Goal: Task Accomplishment & Management: Manage account settings

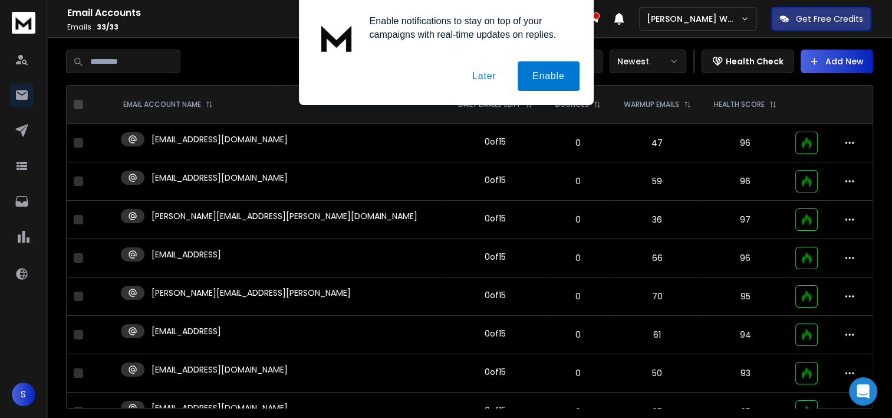
click at [695, 102] on div "Enable notifications to stay on top of your campaigns with real-time updates on…" at bounding box center [446, 52] width 892 height 105
click at [487, 84] on button "Later" at bounding box center [484, 75] width 53 height 29
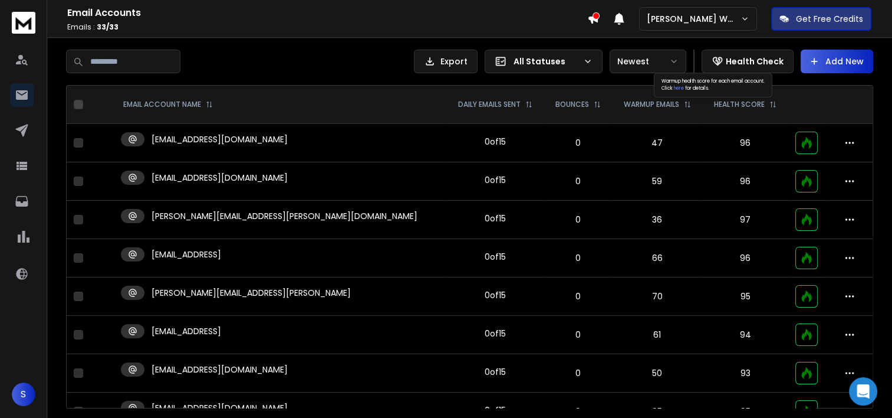
click at [714, 103] on p "HEALTH SCORE" at bounding box center [739, 104] width 51 height 9
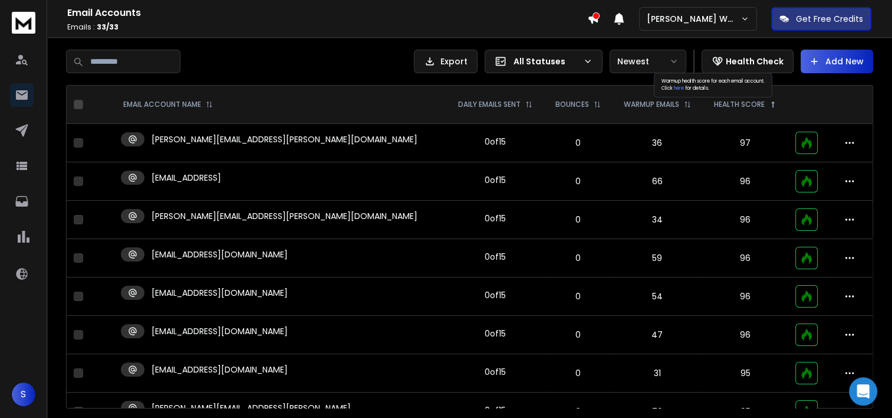
click at [714, 103] on p "HEALTH SCORE" at bounding box center [739, 104] width 51 height 9
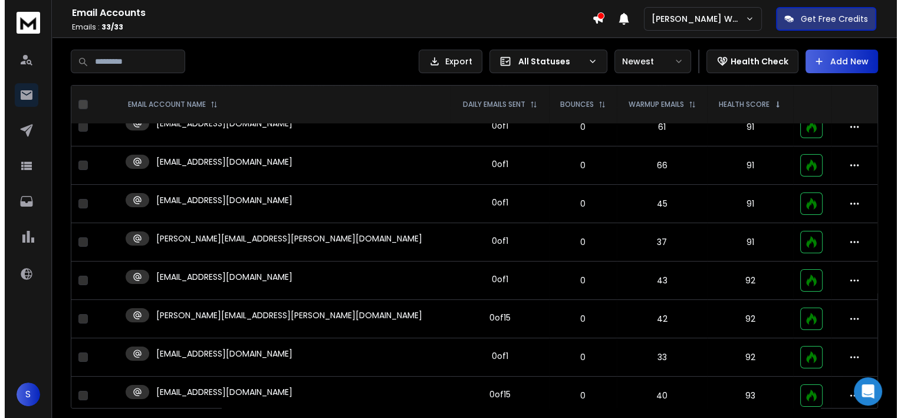
scroll to position [118, 0]
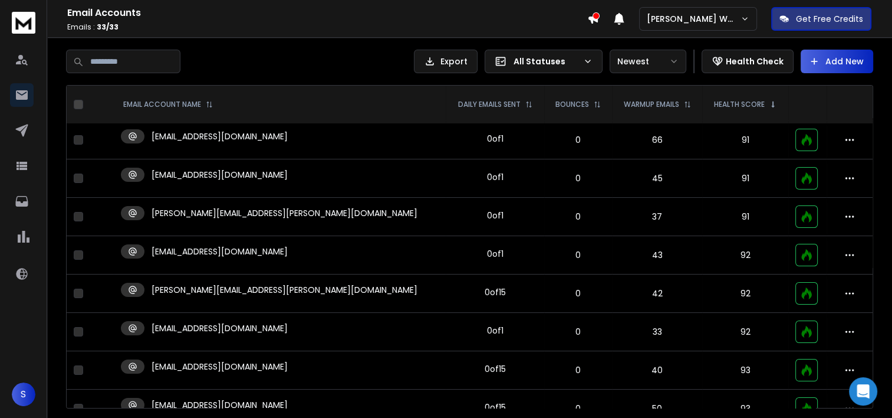
click at [845, 329] on icon at bounding box center [850, 331] width 11 height 11
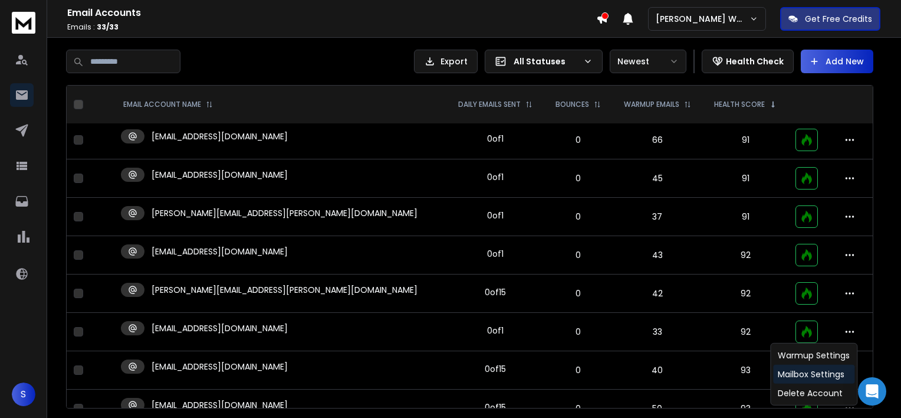
click at [832, 373] on div "Mailbox Settings" at bounding box center [813, 374] width 81 height 19
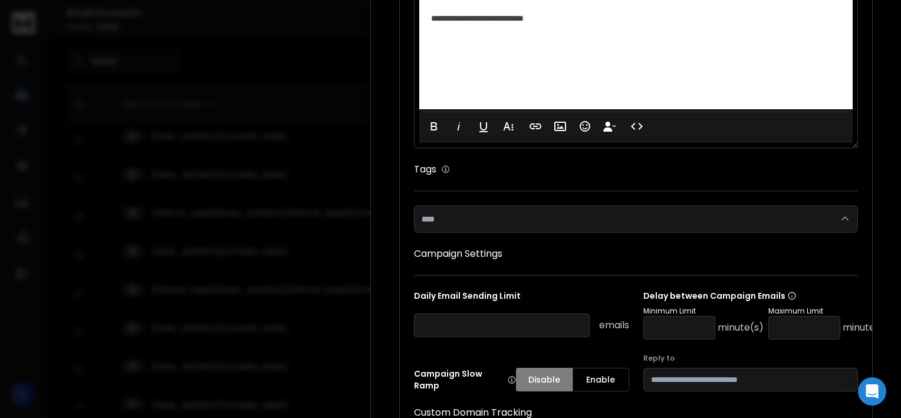
scroll to position [295, 0]
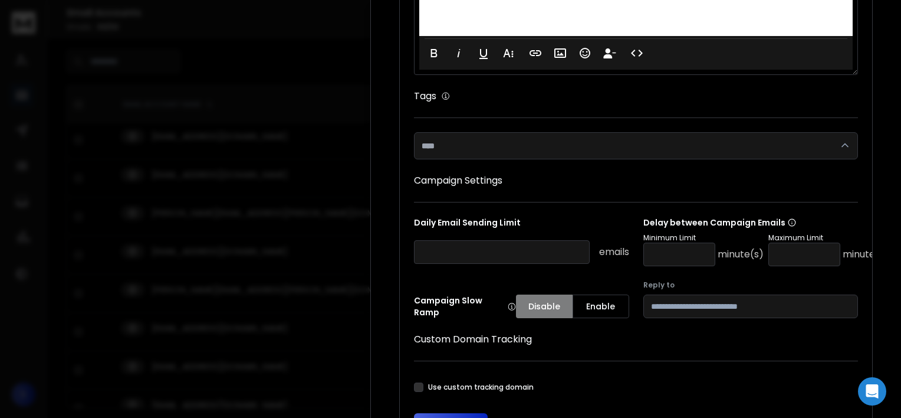
click at [454, 250] on input "*" at bounding box center [502, 252] width 176 height 24
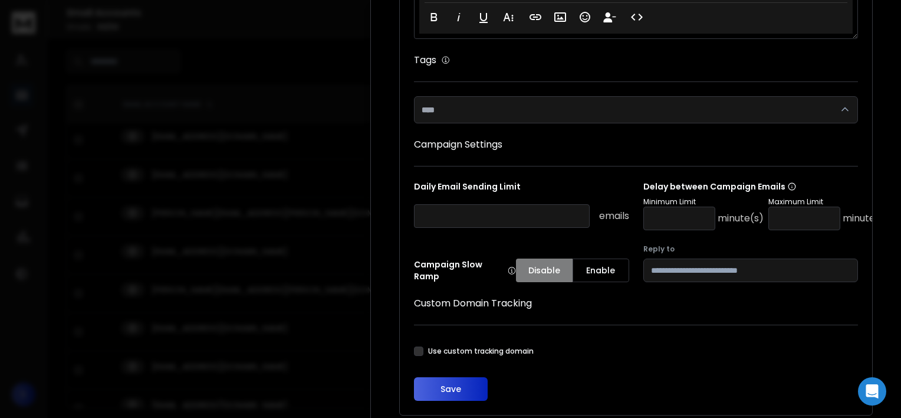
scroll to position [370, 0]
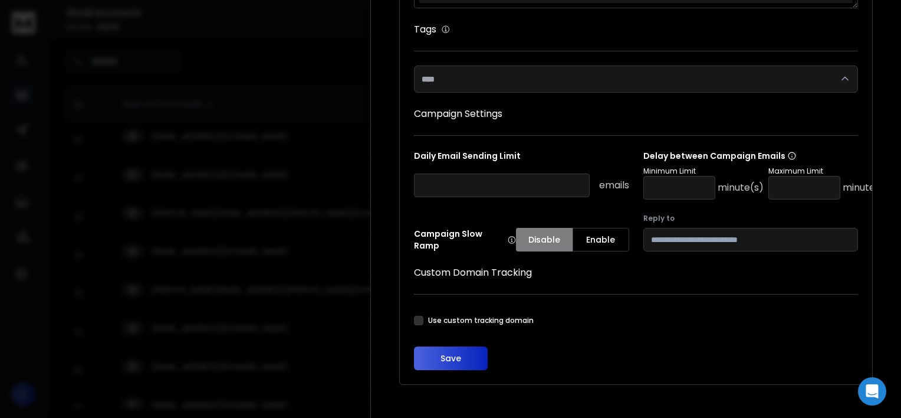
type input "**"
click at [462, 346] on button "Save" at bounding box center [451, 358] width 74 height 24
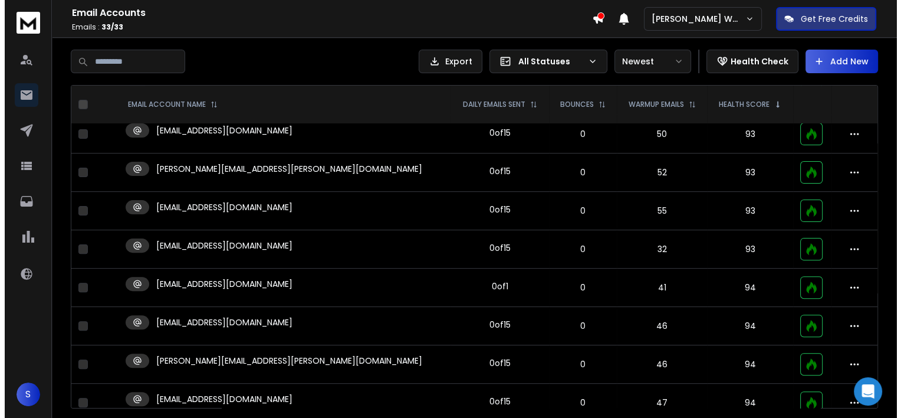
scroll to position [413, 0]
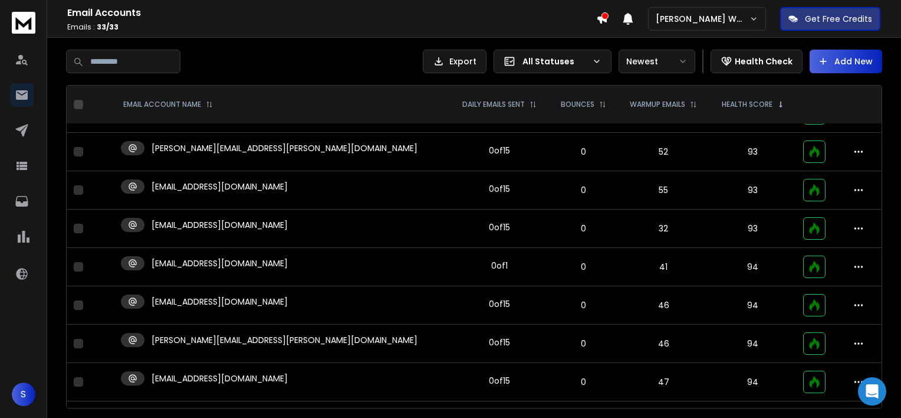
click at [853, 265] on icon at bounding box center [858, 266] width 11 height 11
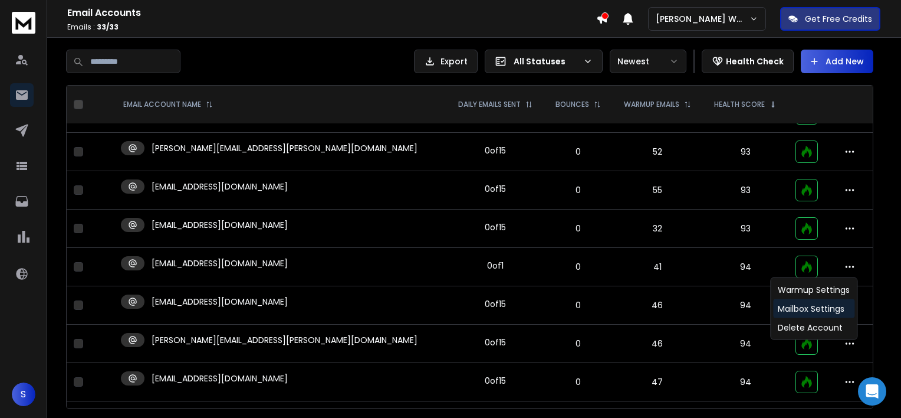
click at [809, 309] on div "Mailbox Settings" at bounding box center [813, 308] width 81 height 19
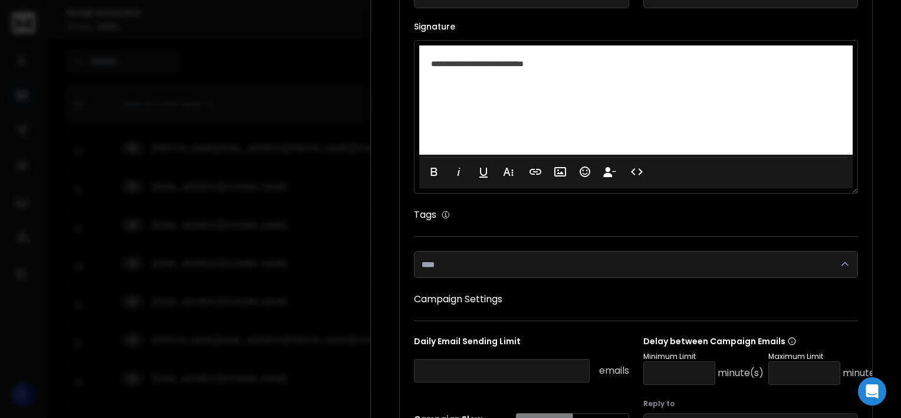
scroll to position [177, 0]
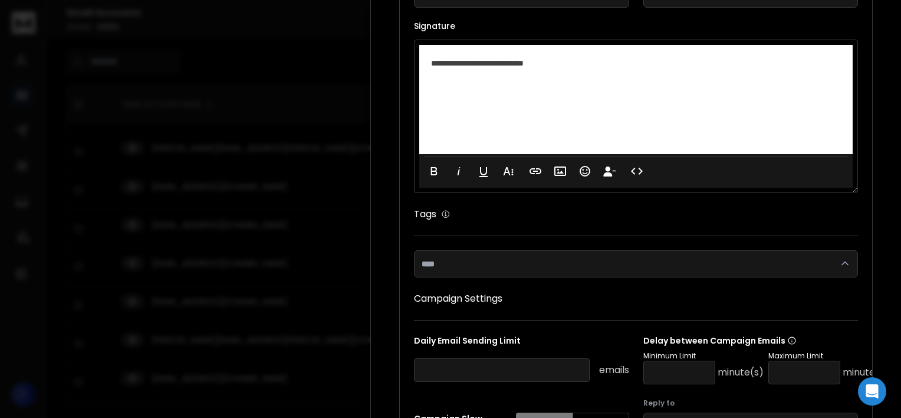
click at [443, 361] on input "*" at bounding box center [502, 370] width 176 height 24
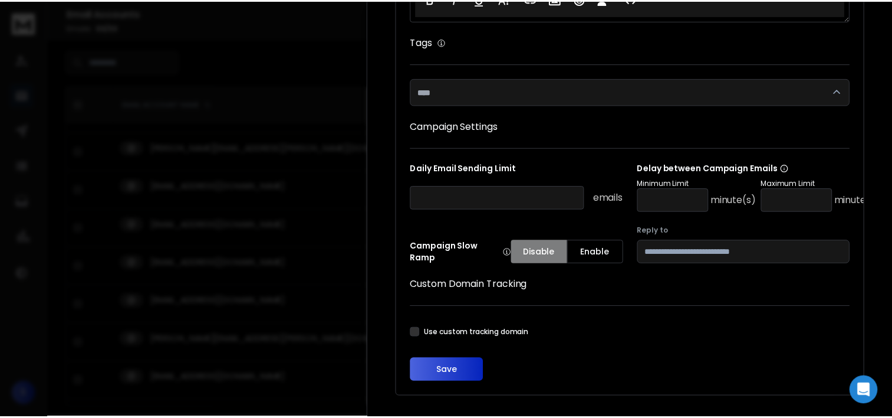
scroll to position [354, 0]
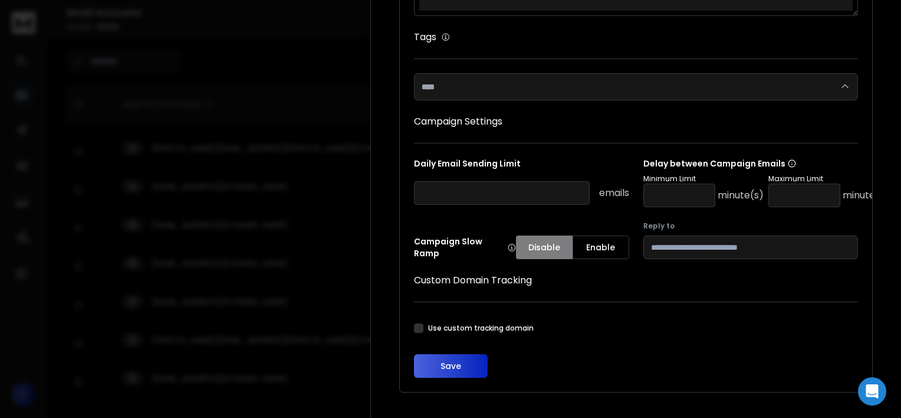
type input "**"
click at [461, 363] on button "Save" at bounding box center [451, 366] width 74 height 24
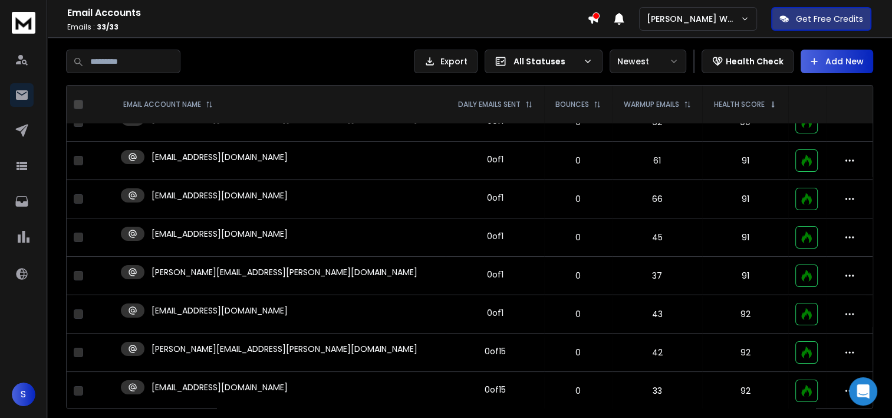
scroll to position [0, 0]
